Goal: Task Accomplishment & Management: Manage account settings

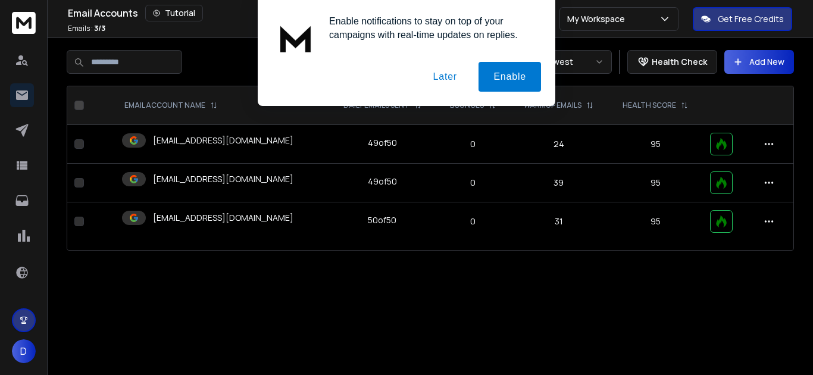
click at [456, 79] on button "Later" at bounding box center [445, 77] width 54 height 30
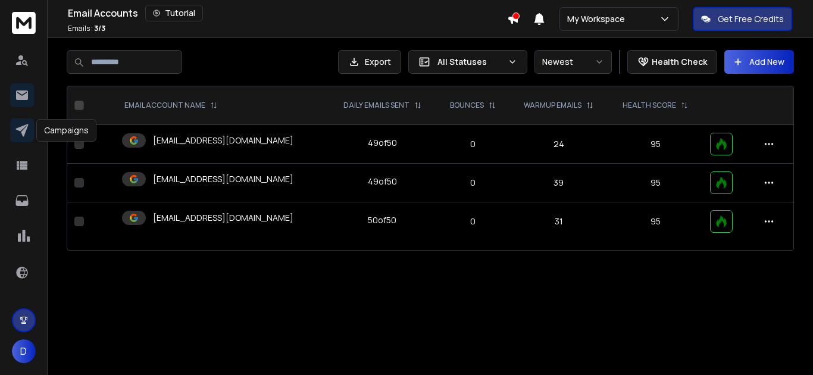
click at [22, 126] on icon at bounding box center [21, 130] width 13 height 13
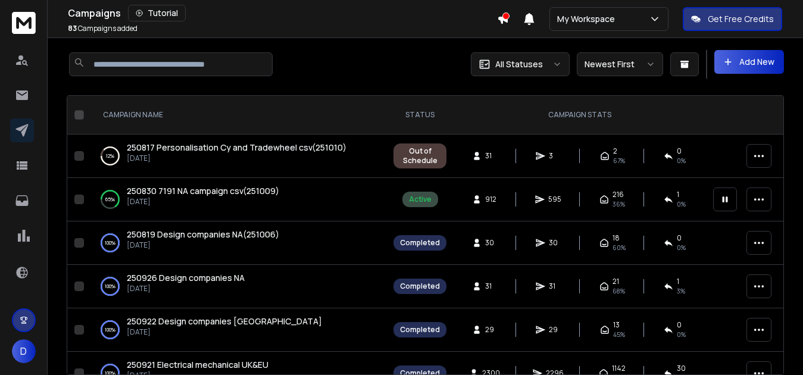
click at [753, 151] on icon "button" at bounding box center [759, 156] width 12 height 12
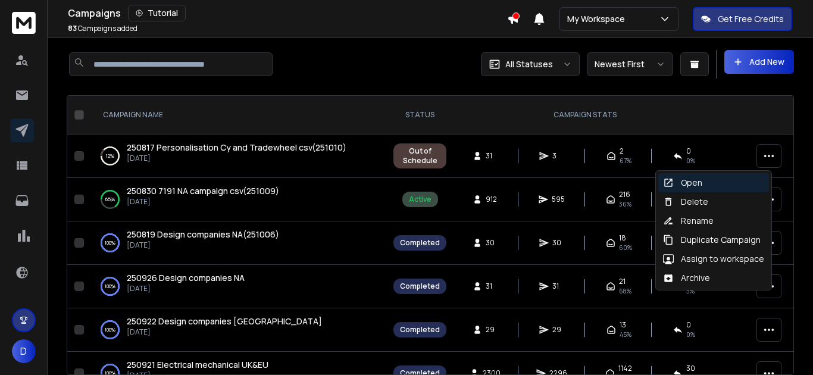
click at [700, 187] on div "Open" at bounding box center [682, 183] width 39 height 12
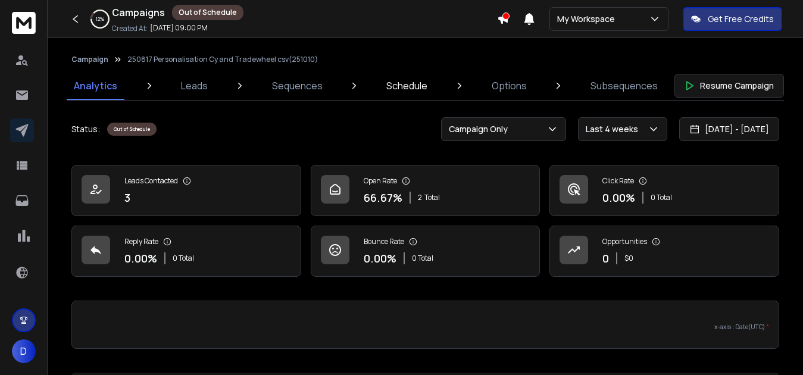
click at [423, 91] on p "Schedule" at bounding box center [406, 86] width 41 height 14
click at [418, 85] on p "Schedule" at bounding box center [406, 86] width 41 height 14
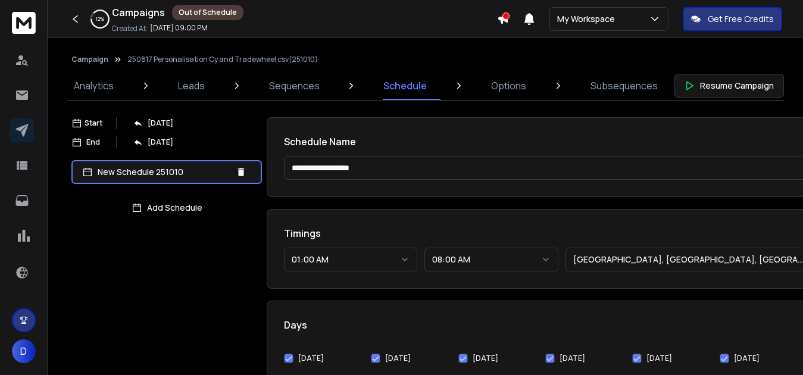
click at [381, 169] on input "**********" at bounding box center [565, 168] width 563 height 24
click at [179, 136] on div "End Sun Oct 12 2025" at bounding box center [166, 142] width 191 height 12
click at [173, 143] on p "Sun Oct 12 2025" at bounding box center [161, 143] width 26 height 10
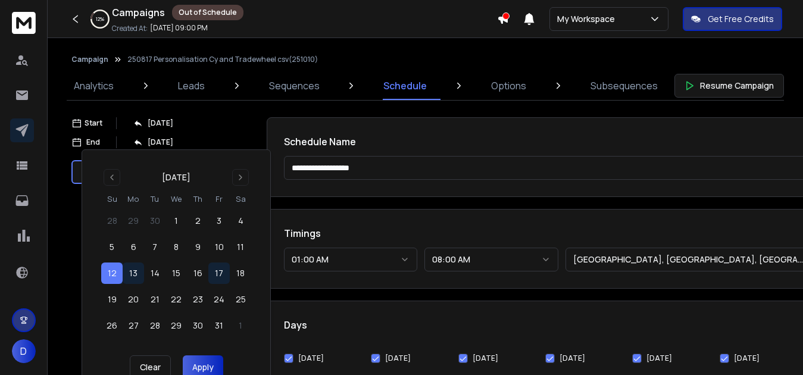
click at [222, 272] on button "17" at bounding box center [218, 273] width 21 height 21
click at [213, 361] on button "Apply" at bounding box center [203, 368] width 40 height 24
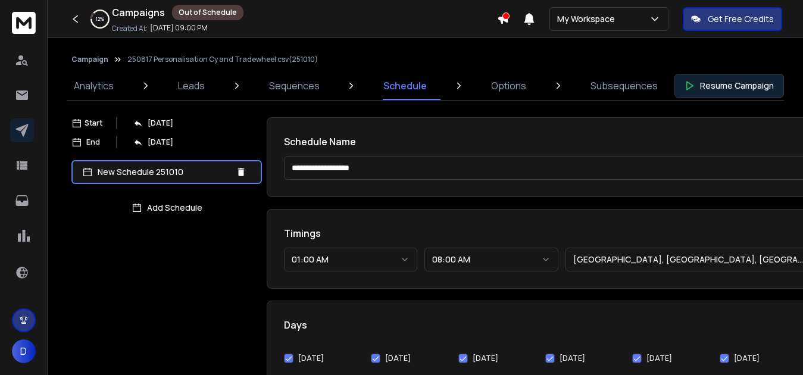
click at [717, 83] on button "Resume Campaign" at bounding box center [730, 86] width 110 height 24
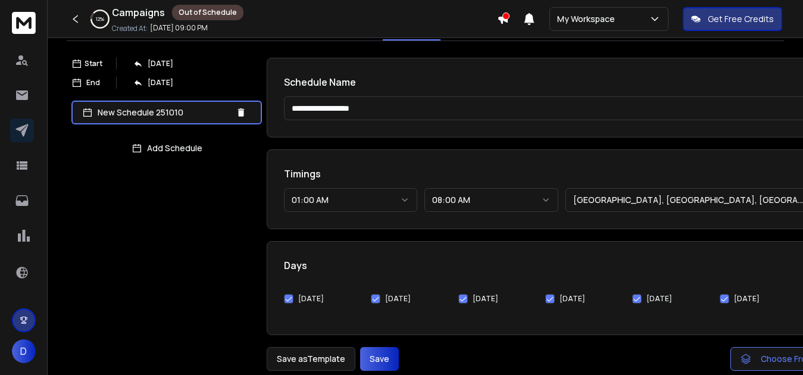
scroll to position [72, 0]
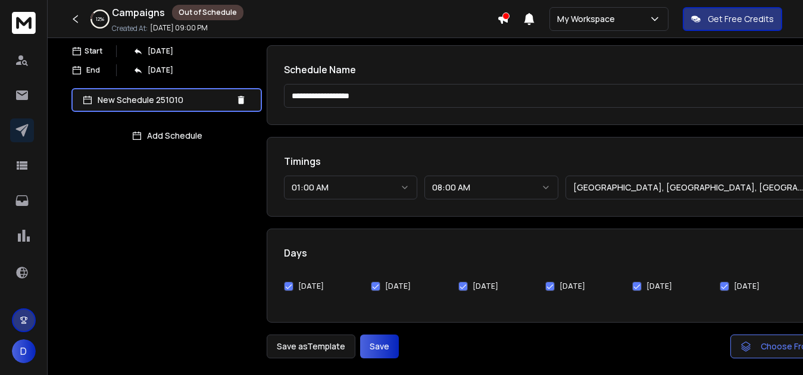
click at [386, 351] on button "Save" at bounding box center [379, 347] width 39 height 24
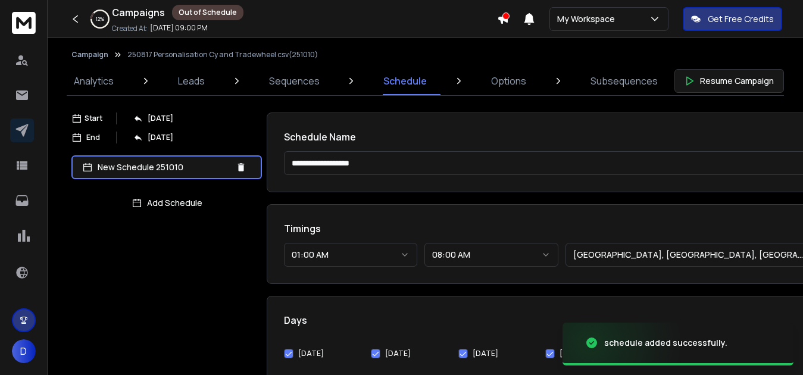
scroll to position [0, 0]
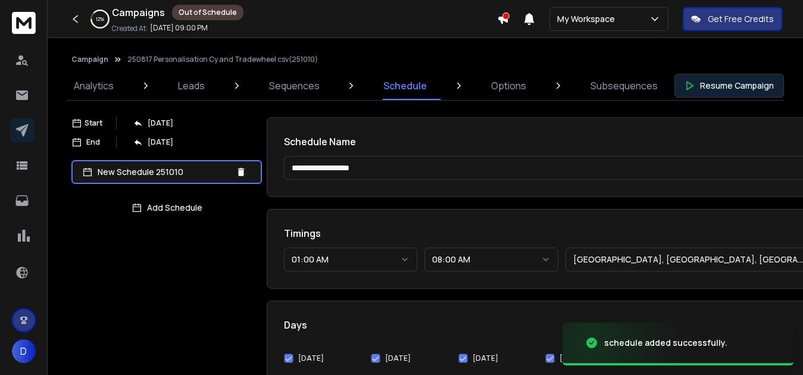
click at [754, 86] on button "Resume Campaign" at bounding box center [730, 86] width 110 height 24
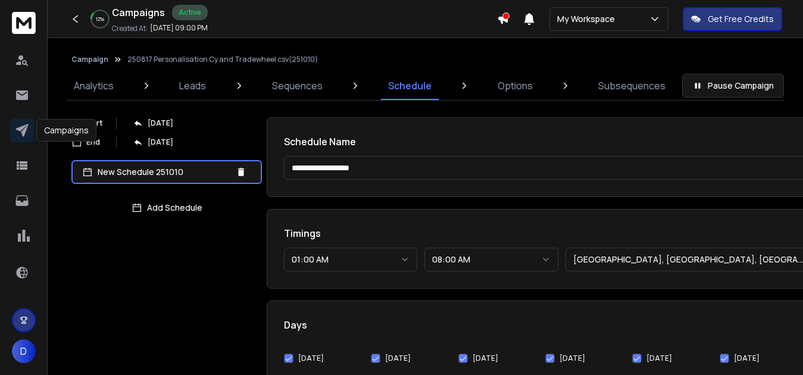
click at [26, 130] on icon at bounding box center [21, 130] width 13 height 13
